Goal: Task Accomplishment & Management: Manage account settings

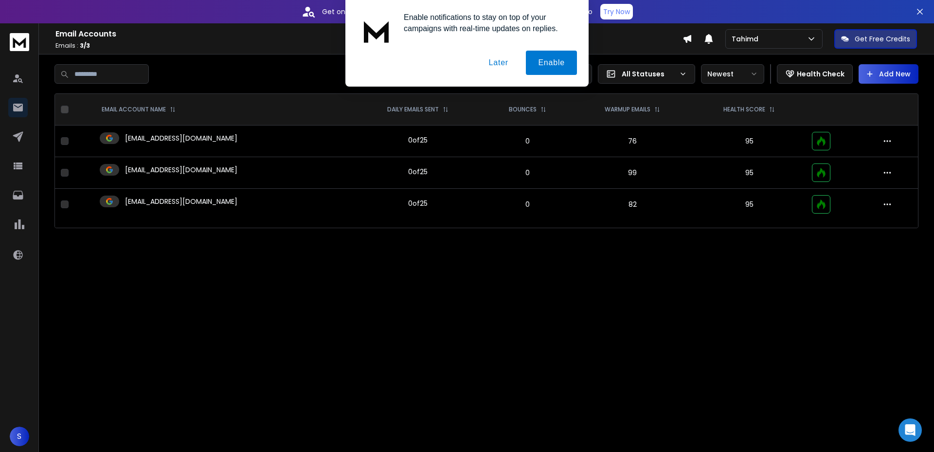
click at [327, 302] on div "Get only verified leads with our AI-powered Lead Finder, starting at $22/mo Try…" at bounding box center [467, 226] width 934 height 452
click at [498, 66] on button "Later" at bounding box center [498, 63] width 44 height 24
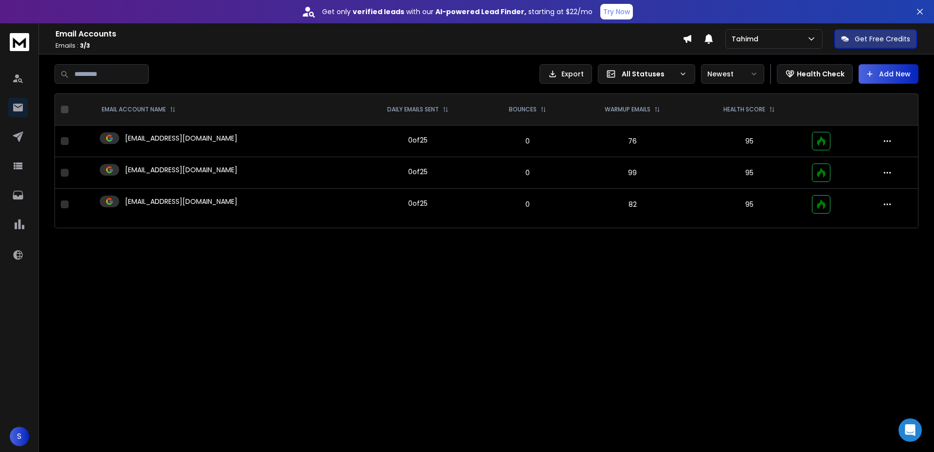
click at [255, 35] on h1 "Email Accounts" at bounding box center [368, 34] width 627 height 12
click at [302, 268] on div "Get only verified leads with our AI-powered Lead Finder, starting at $22/mo Try…" at bounding box center [467, 226] width 934 height 452
click at [252, 39] on h1 "Email Accounts" at bounding box center [368, 34] width 627 height 12
